Goal: Task Accomplishment & Management: Use online tool/utility

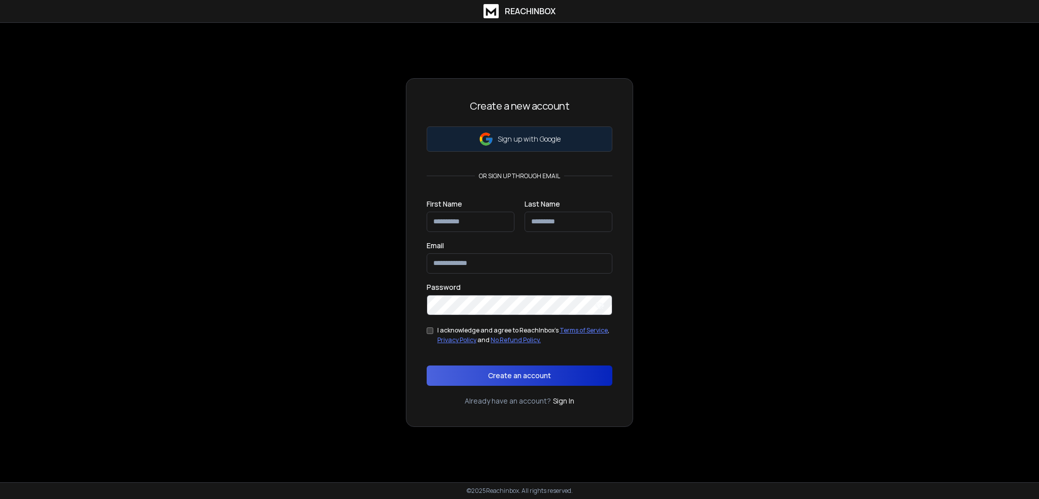
click at [530, 140] on p "Sign up with Google" at bounding box center [529, 139] width 63 height 10
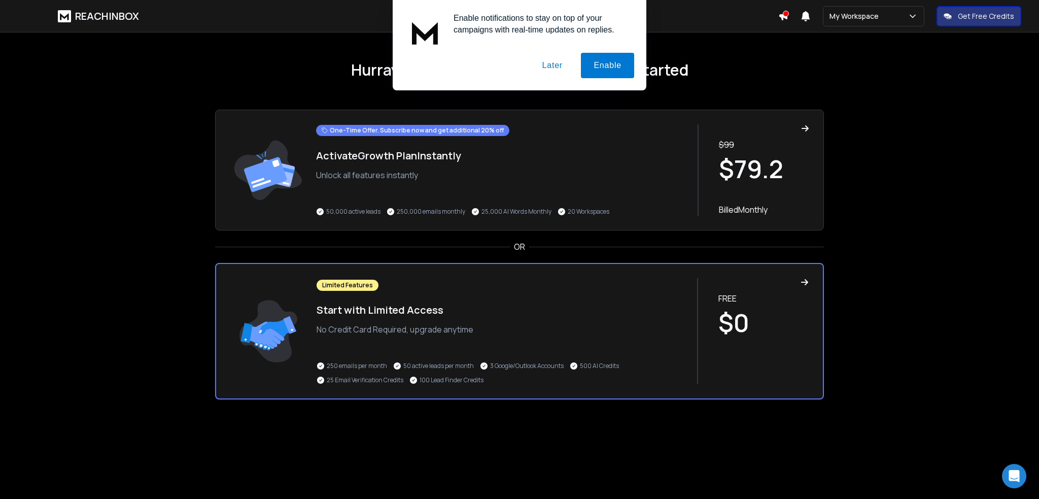
click at [660, 332] on p "No Credit Card Required, upgrade anytime" at bounding box center [502, 329] width 370 height 12
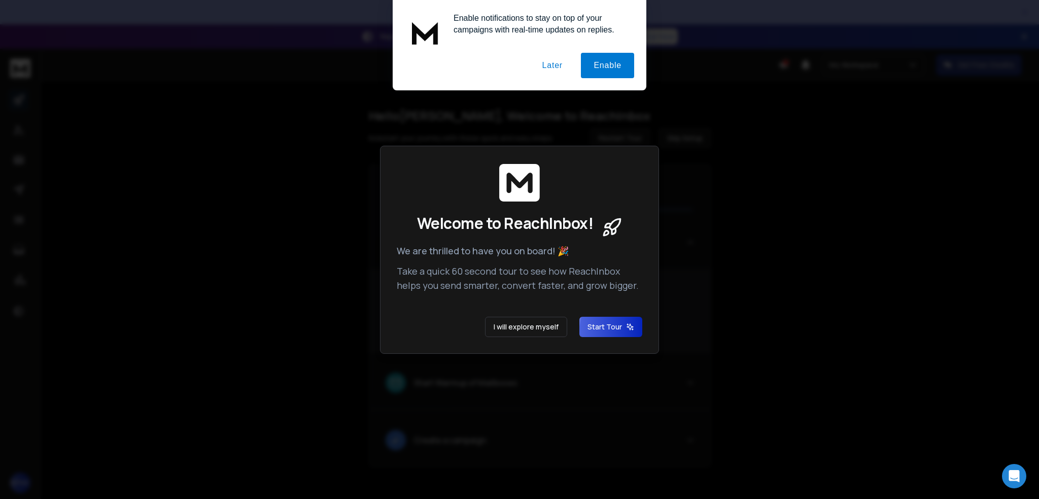
click at [555, 62] on button "Later" at bounding box center [552, 65] width 46 height 25
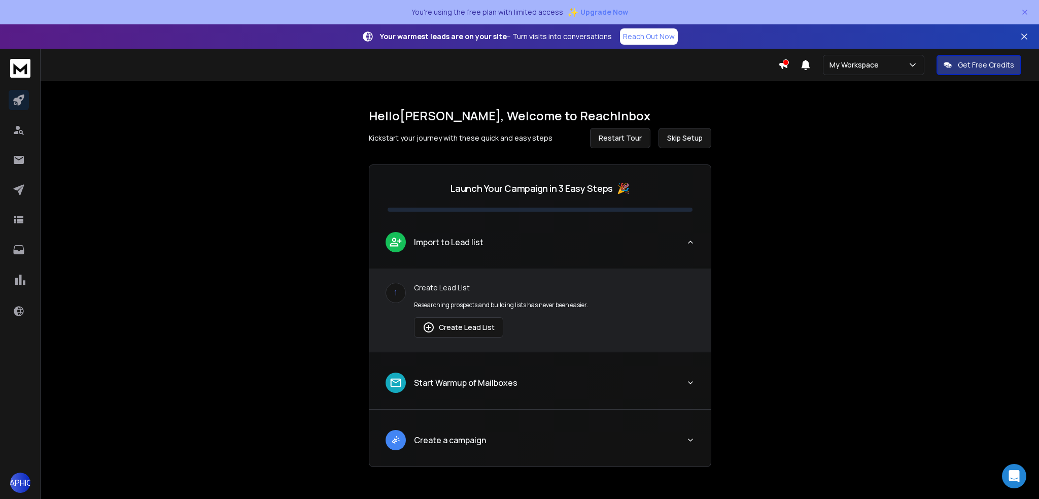
click at [574, 241] on button "Import to Lead list" at bounding box center [540, 246] width 342 height 45
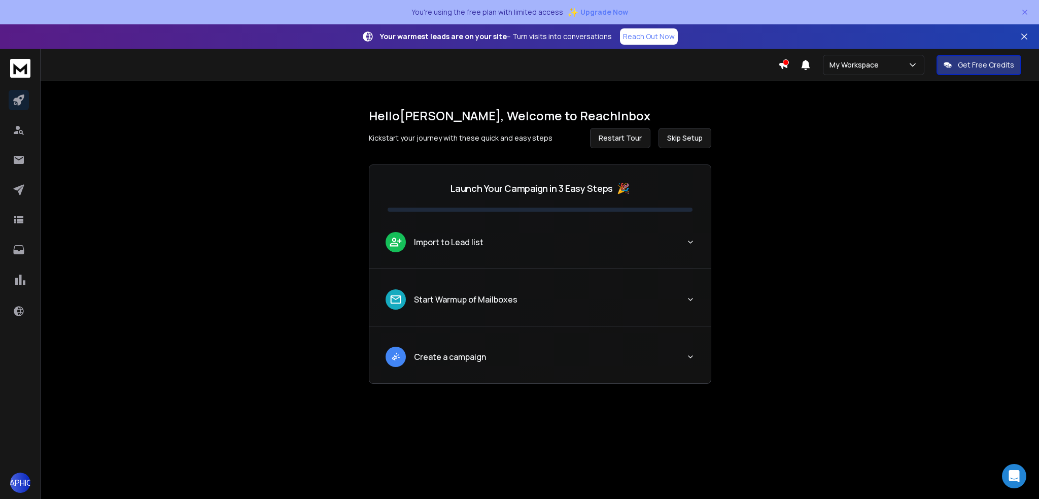
click at [574, 241] on button "Import to Lead list" at bounding box center [540, 246] width 342 height 45
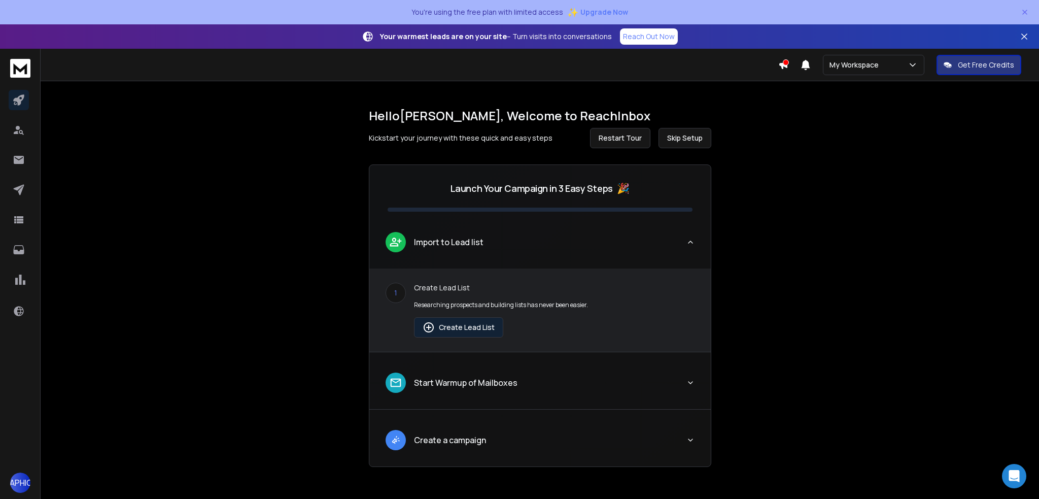
click at [490, 326] on button "Create Lead List" at bounding box center [458, 327] width 89 height 20
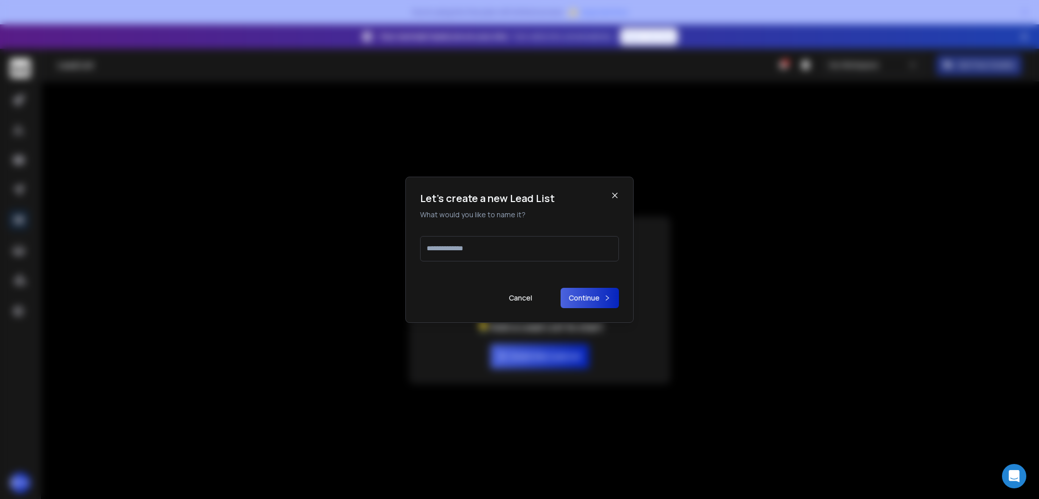
click at [518, 255] on input at bounding box center [519, 248] width 199 height 25
type input "**********"
drag, startPoint x: 538, startPoint y: 244, endPoint x: 366, endPoint y: 249, distance: 172.1
click at [366, 249] on div "**********" at bounding box center [519, 249] width 1039 height 166
click at [438, 276] on form "Cancel Continue" at bounding box center [519, 264] width 199 height 88
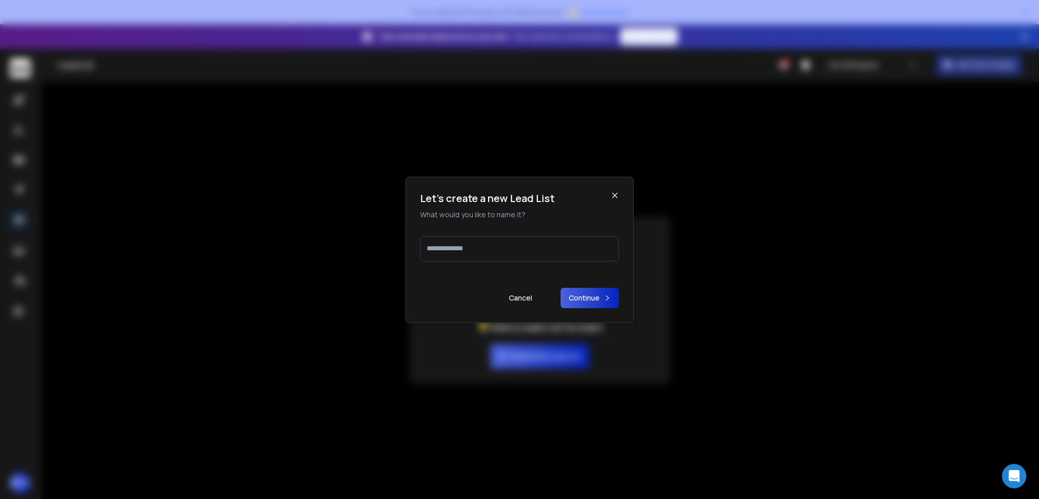
click at [446, 247] on input at bounding box center [519, 248] width 199 height 25
click at [442, 282] on form "Cancel Continue" at bounding box center [519, 264] width 199 height 88
click at [516, 245] on input at bounding box center [519, 248] width 199 height 25
type input "*"
type input "****"
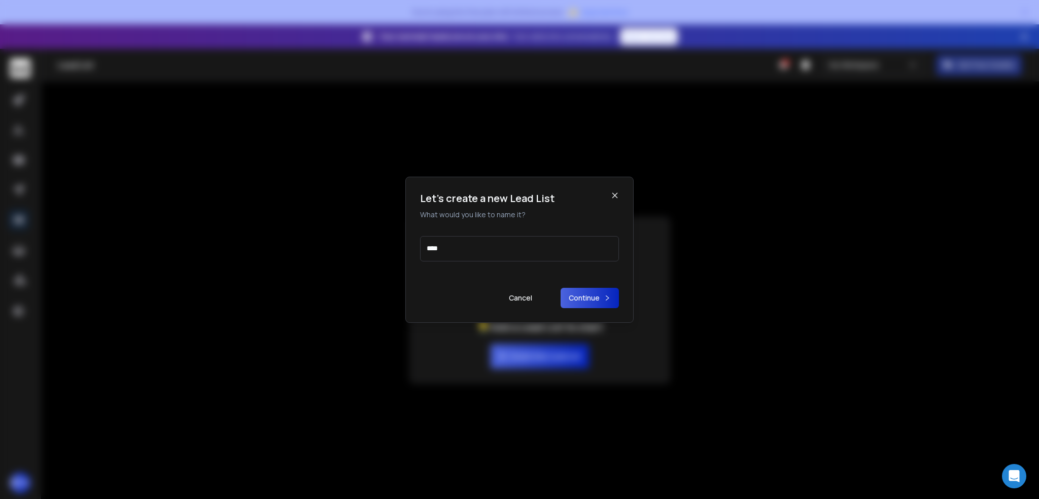
click at [589, 293] on button "Continue" at bounding box center [590, 298] width 58 height 20
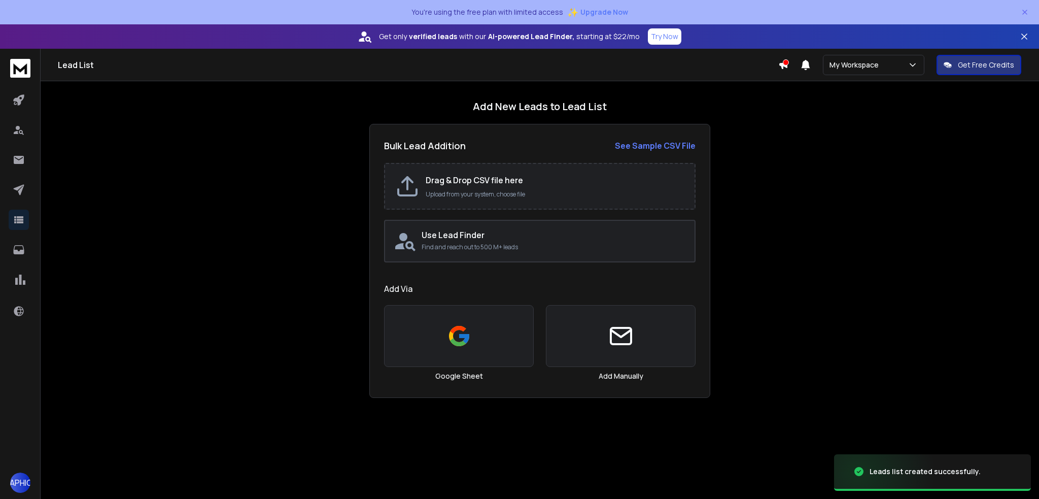
click at [550, 185] on h2 "Drag & Drop CSV file here" at bounding box center [555, 180] width 259 height 12
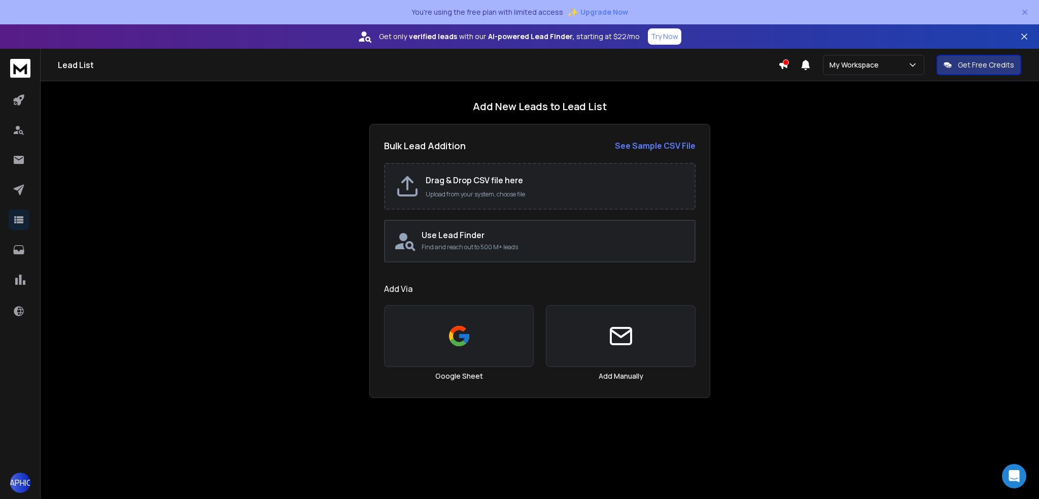
click at [518, 171] on div "Drag & Drop CSV file here Upload from your system, choose file" at bounding box center [540, 186] width 312 height 47
click at [22, 71] on img at bounding box center [20, 68] width 20 height 19
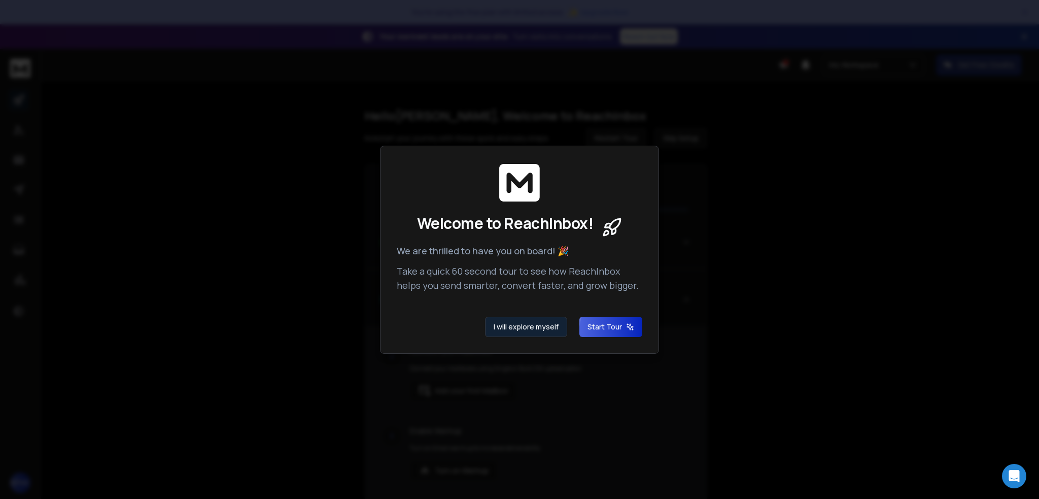
click at [548, 333] on button "I will explore myself" at bounding box center [526, 327] width 82 height 20
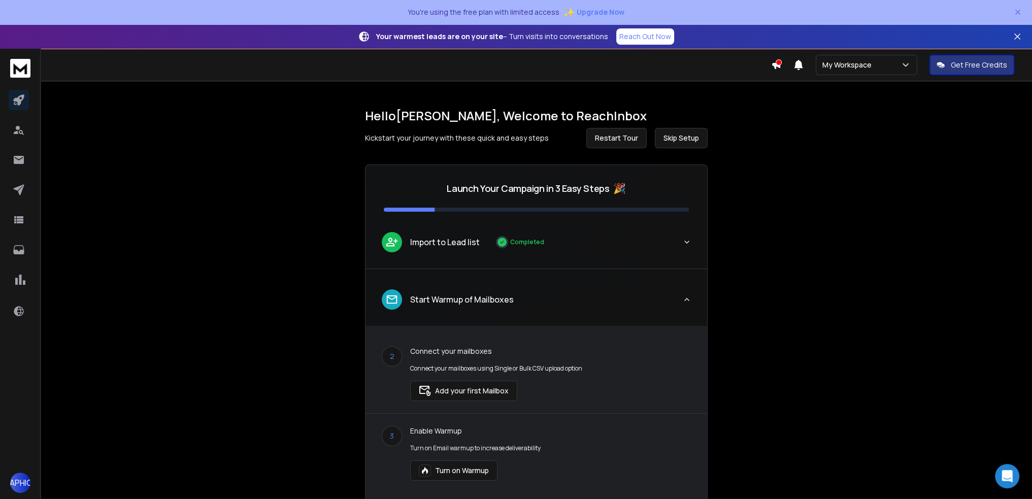
click at [526, 302] on button "Start Warmup of Mailboxes" at bounding box center [536, 303] width 342 height 45
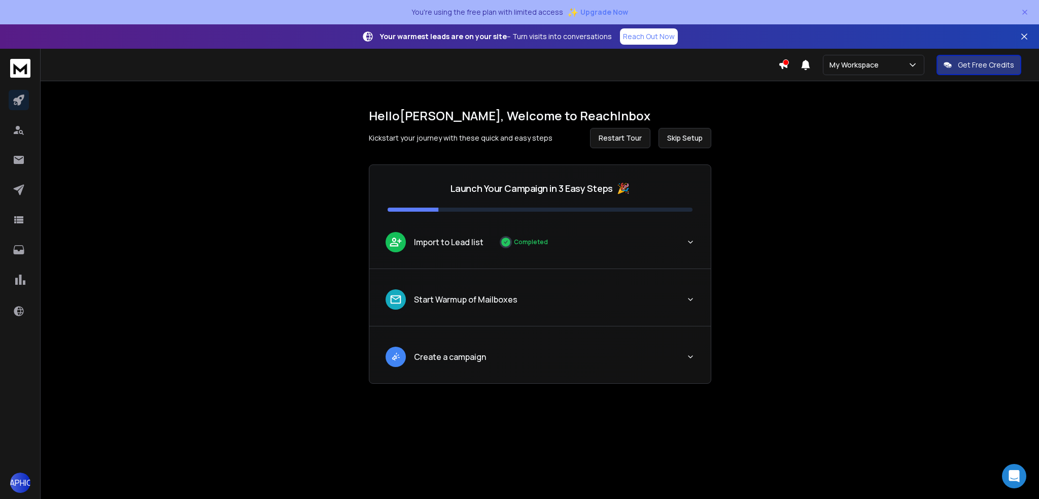
click at [526, 302] on button "Start Warmup of Mailboxes" at bounding box center [540, 303] width 342 height 45
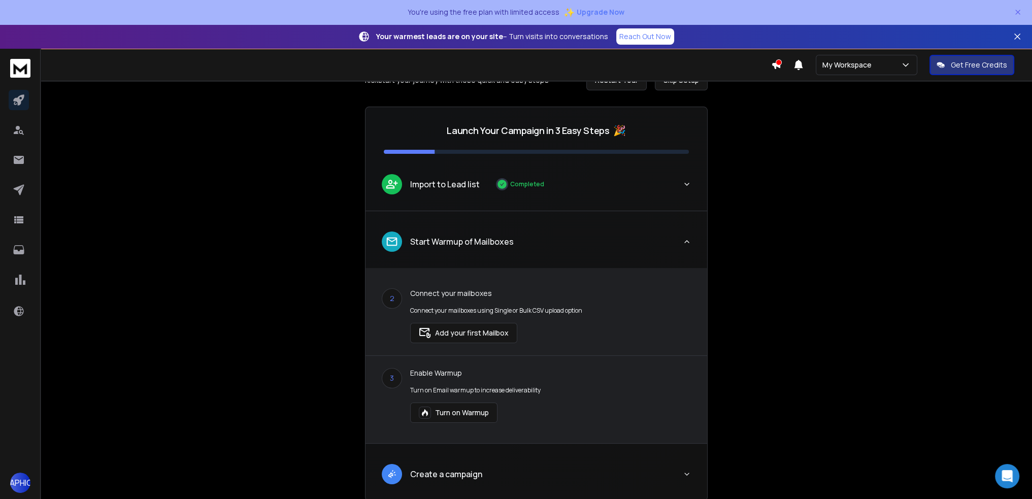
scroll to position [85, 0]
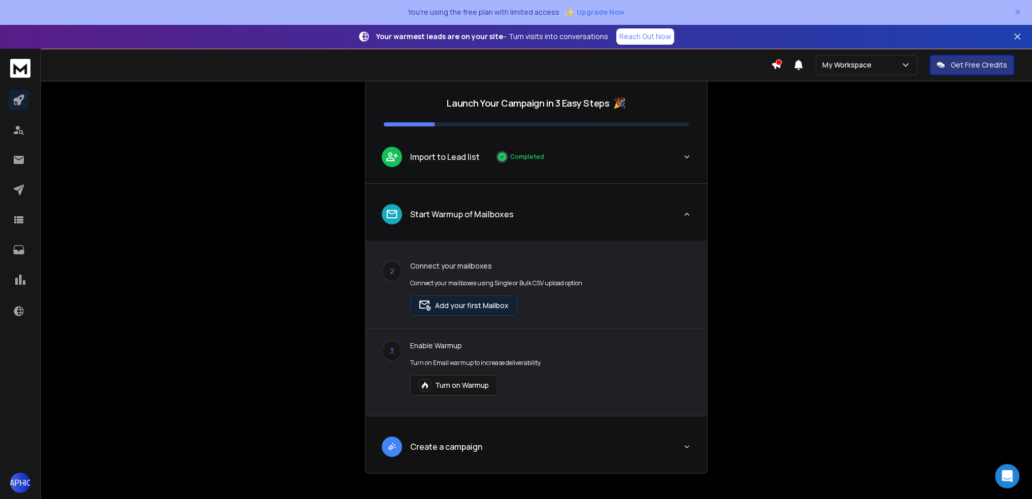
click at [459, 303] on button "Add your first Mailbox" at bounding box center [463, 305] width 107 height 20
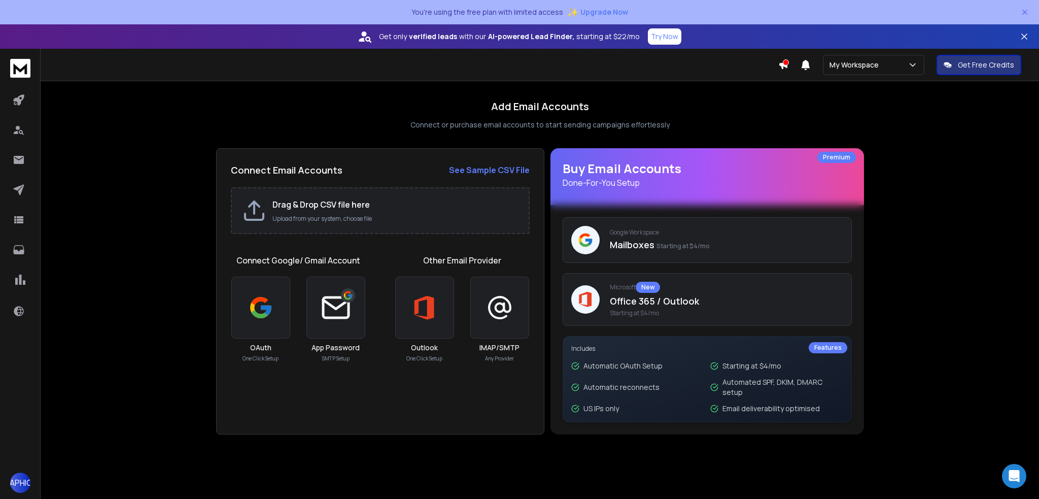
click at [259, 318] on icon at bounding box center [260, 307] width 25 height 30
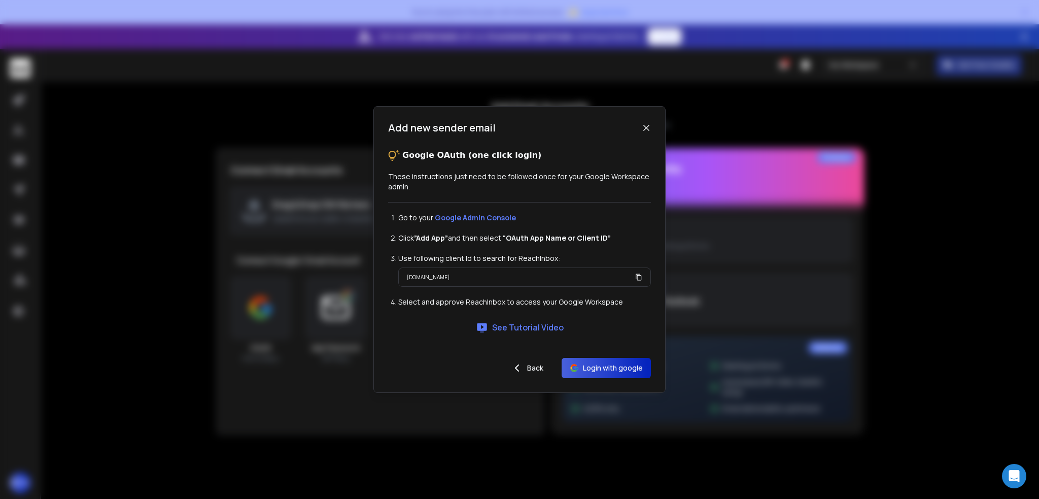
click at [632, 371] on button "Login with google" at bounding box center [606, 368] width 89 height 20
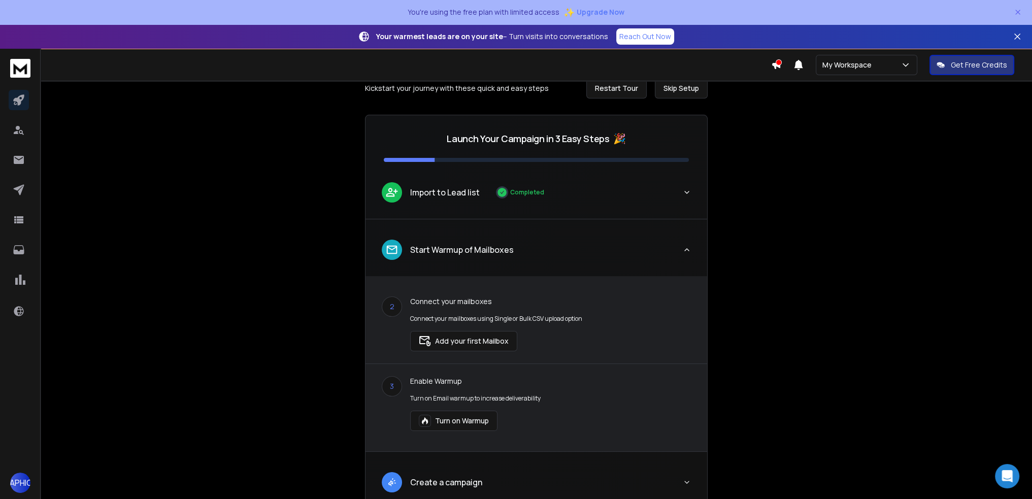
scroll to position [51, 0]
click at [493, 341] on button "Add your first Mailbox" at bounding box center [463, 340] width 107 height 20
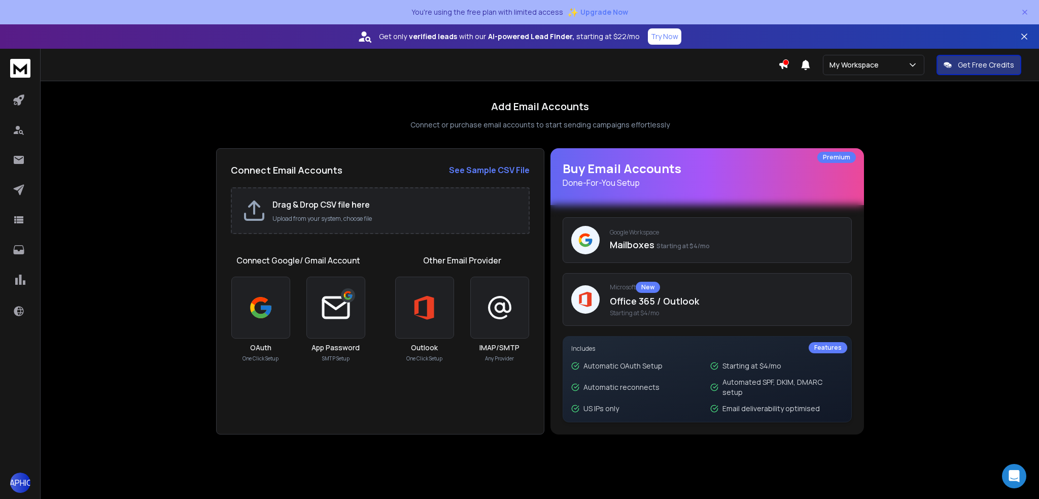
click at [582, 239] on icon at bounding box center [586, 240] width 14 height 14
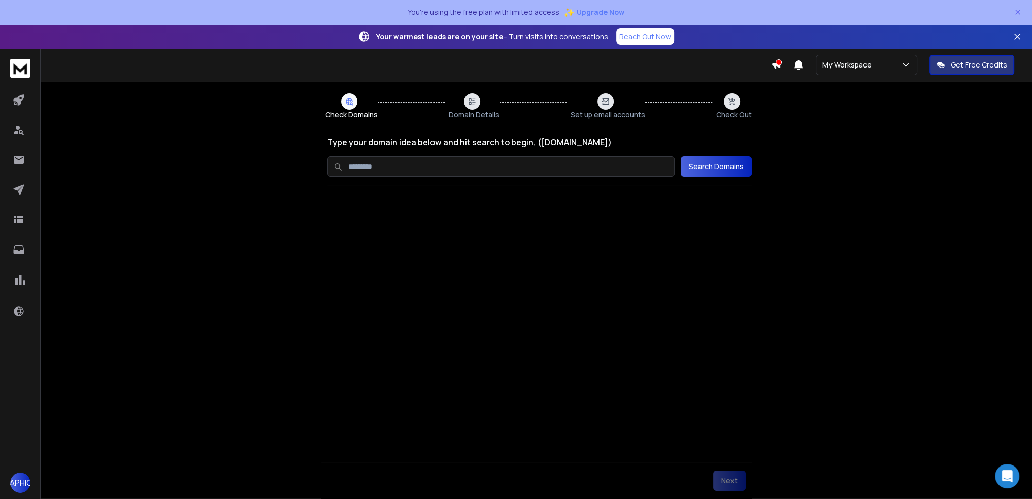
click at [519, 166] on input at bounding box center [500, 166] width 347 height 20
click at [723, 167] on button "Search Domains" at bounding box center [716, 166] width 71 height 20
click at [618, 165] on input at bounding box center [500, 166] width 347 height 20
click at [593, 166] on input at bounding box center [500, 166] width 347 height 20
type input "******"
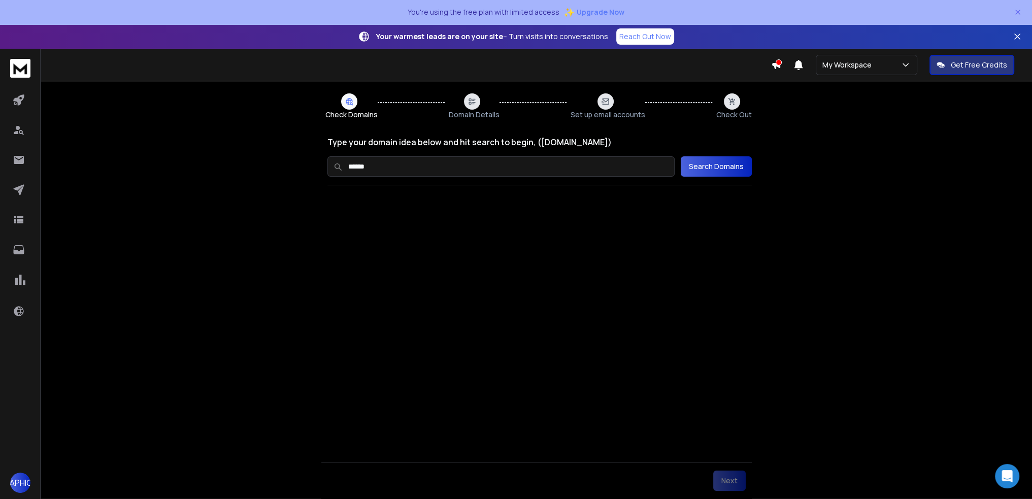
click at [718, 179] on div "Type your domain idea below and hit search to begin, ([DOMAIN_NAME]) ****** Sea…" at bounding box center [536, 160] width 430 height 49
click at [726, 169] on button "Search Domains" at bounding box center [716, 166] width 71 height 20
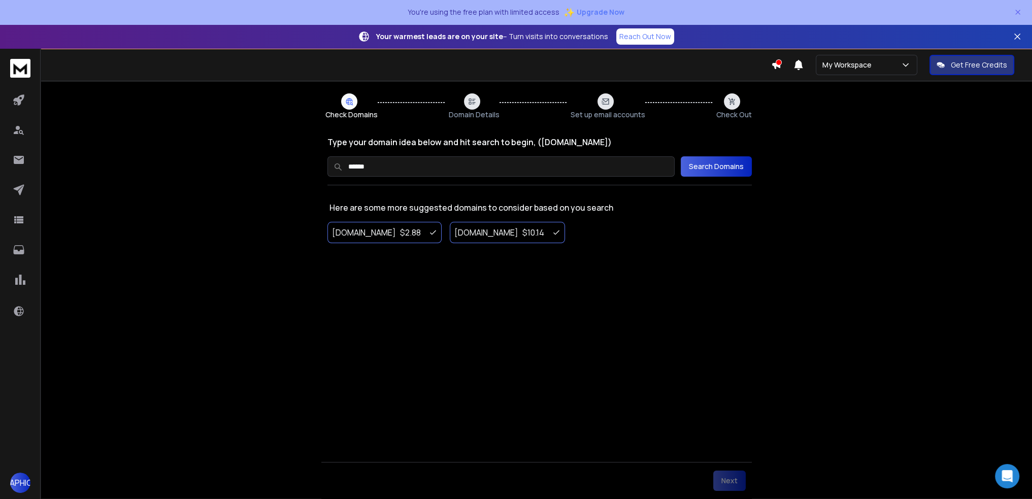
drag, startPoint x: 319, startPoint y: 165, endPoint x: 293, endPoint y: 165, distance: 25.4
click at [293, 165] on section "Check Domains Domain Details Set up email accounts Check Out Type your domain i…" at bounding box center [536, 315] width 991 height 468
click at [11, 68] on img at bounding box center [20, 68] width 20 height 19
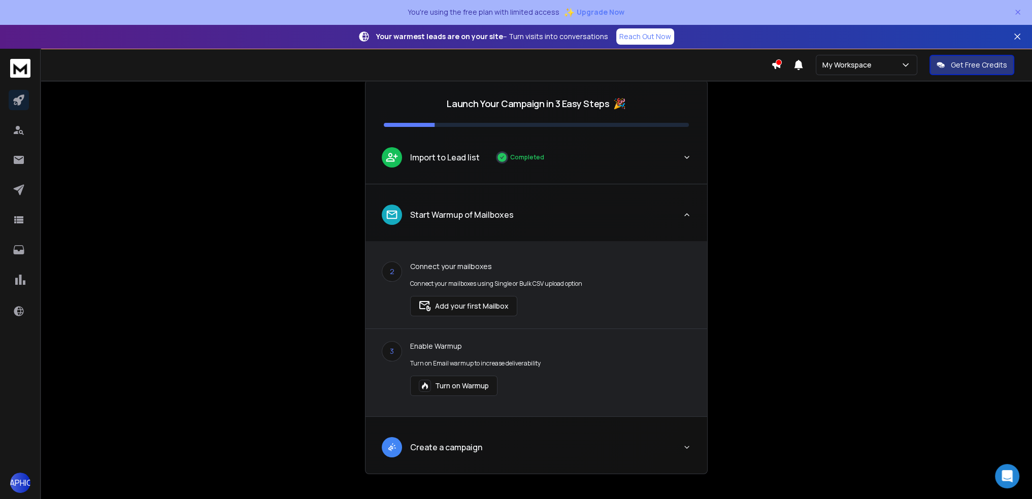
scroll to position [85, 0]
click at [455, 438] on div "Create a campaign" at bounding box center [432, 446] width 100 height 20
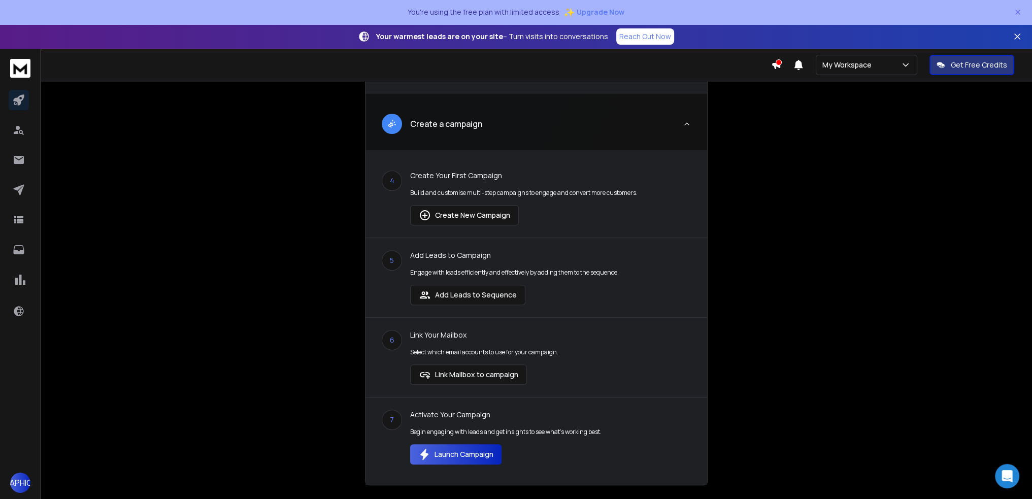
scroll to position [420, 0]
